Goal: Task Accomplishment & Management: Manage account settings

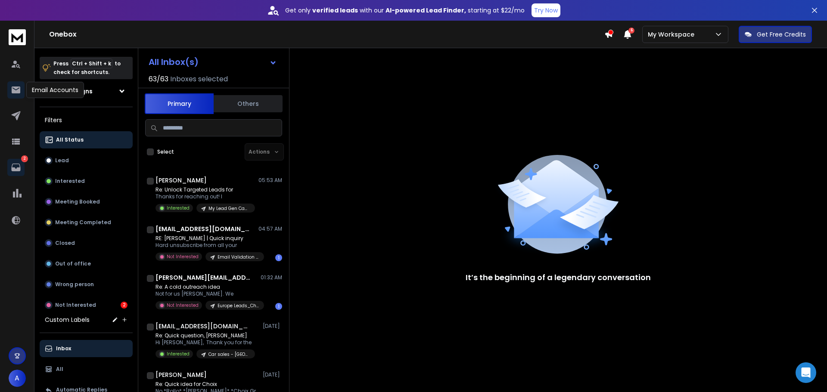
click at [18, 91] on icon at bounding box center [16, 90] width 9 height 7
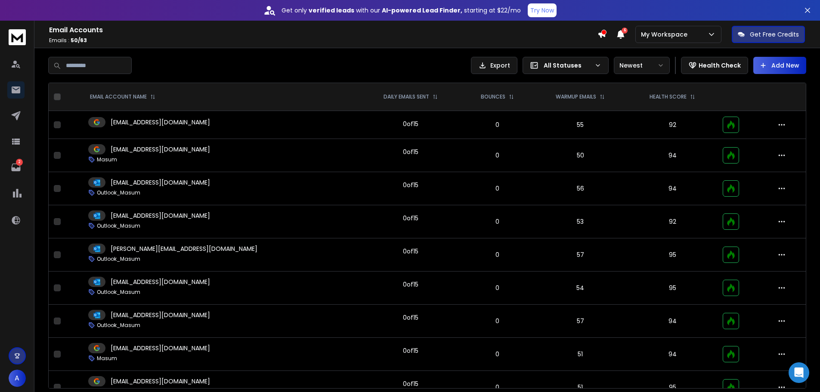
click at [217, 125] on div "[EMAIL_ADDRESS][DOMAIN_NAME]" at bounding box center [221, 122] width 266 height 10
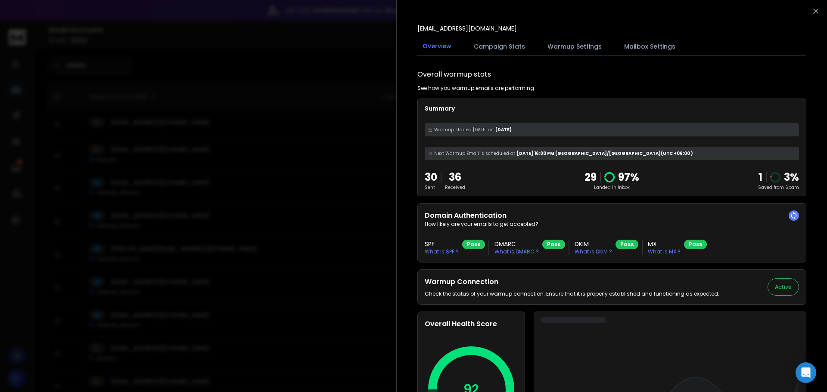
click at [580, 43] on button "Warmup Settings" at bounding box center [574, 46] width 65 height 19
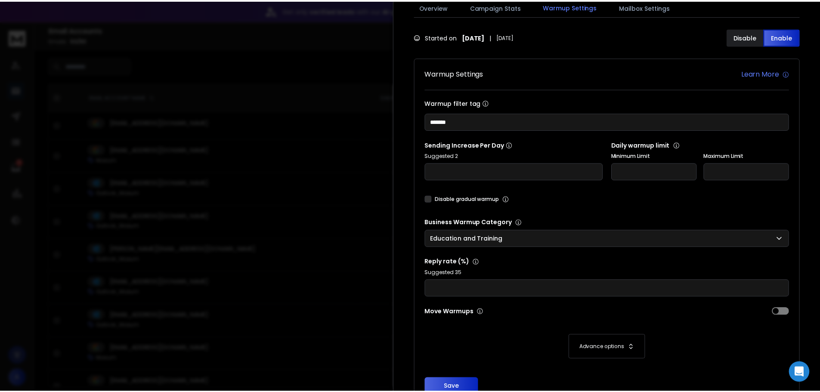
scroll to position [78, 0]
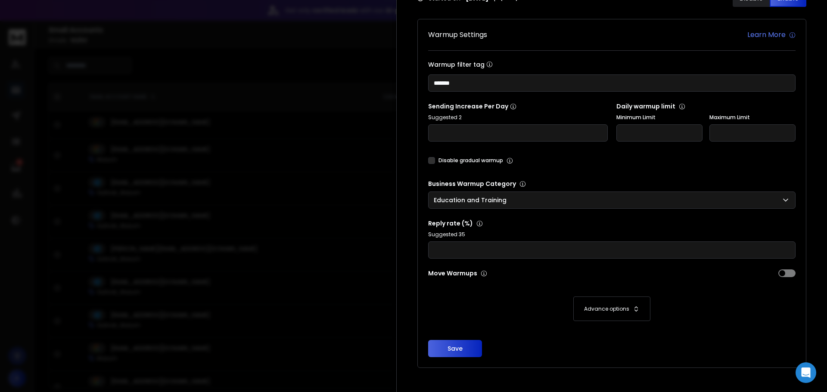
click at [451, 82] on input "*******" at bounding box center [611, 83] width 367 height 17
click at [329, 98] on div at bounding box center [413, 196] width 827 height 392
